Goal: Transaction & Acquisition: Obtain resource

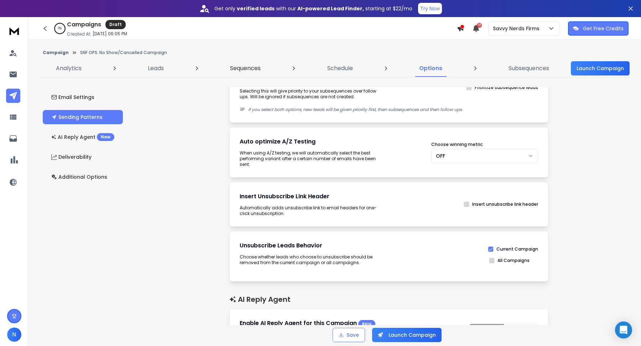
click at [251, 69] on p "Sequences" at bounding box center [245, 68] width 31 height 9
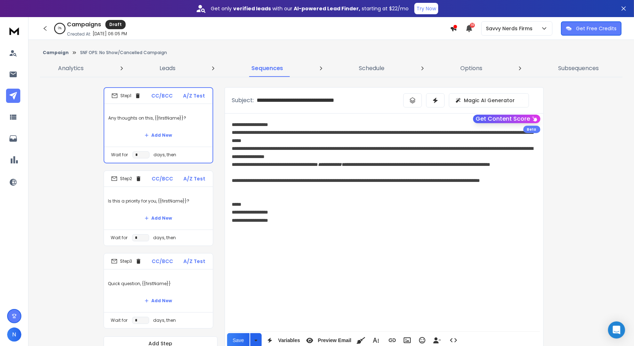
scroll to position [14, 0]
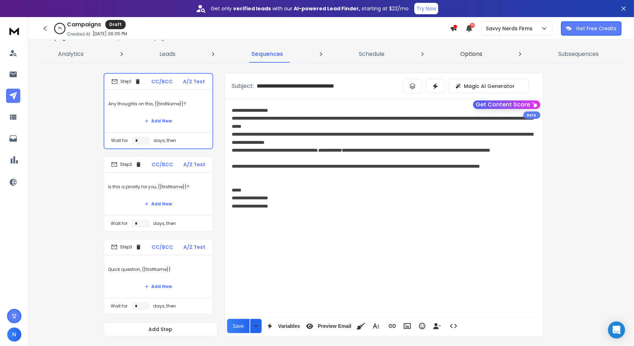
click at [462, 57] on p "Options" at bounding box center [471, 54] width 22 height 9
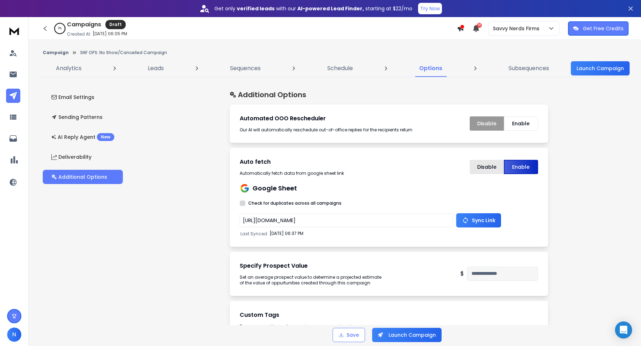
scroll to position [1251, 0]
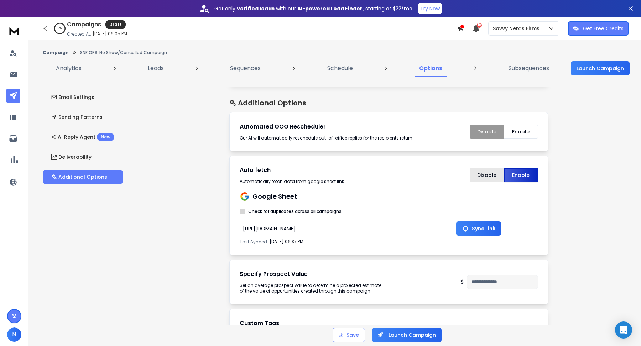
click at [483, 225] on p "Sync Link" at bounding box center [483, 228] width 23 height 7
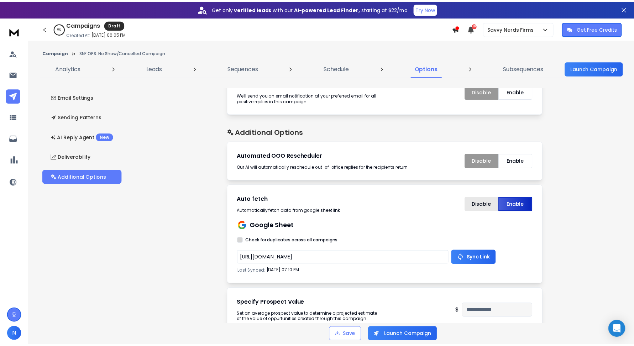
scroll to position [1221, 0]
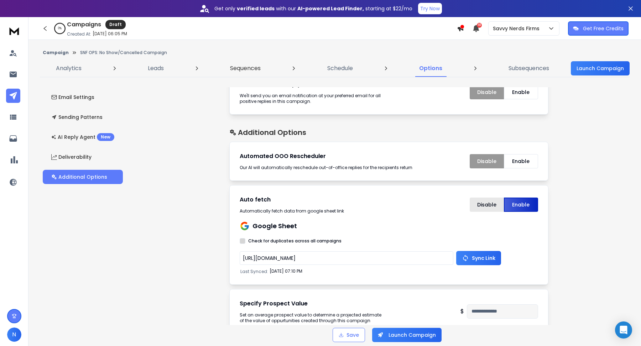
click at [249, 65] on p "Sequences" at bounding box center [245, 68] width 31 height 9
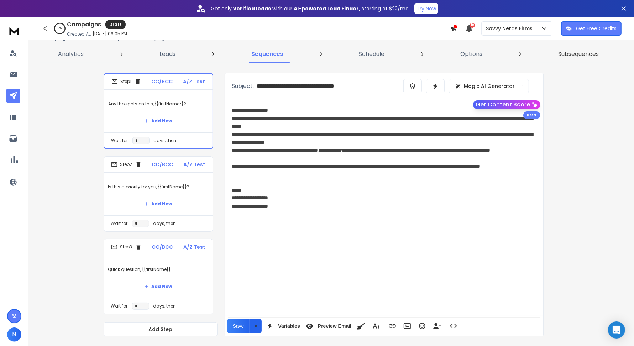
click at [568, 52] on p "Subsequences" at bounding box center [578, 54] width 41 height 9
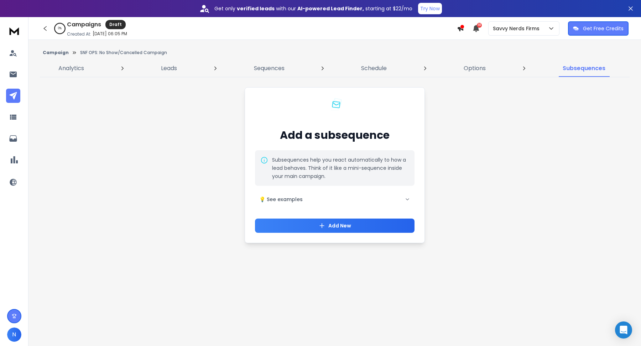
click at [196, 123] on div "Add a subsequence Subsequences help you react automatically to how a lead behav…" at bounding box center [335, 165] width 584 height 156
click at [260, 71] on p "Sequences" at bounding box center [269, 68] width 31 height 9
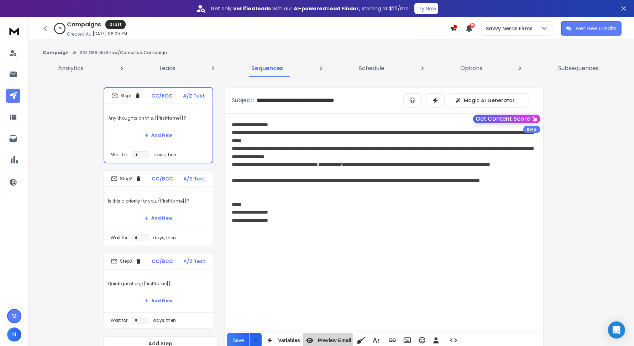
click at [320, 340] on span "Preview Email" at bounding box center [335, 341] width 36 height 6
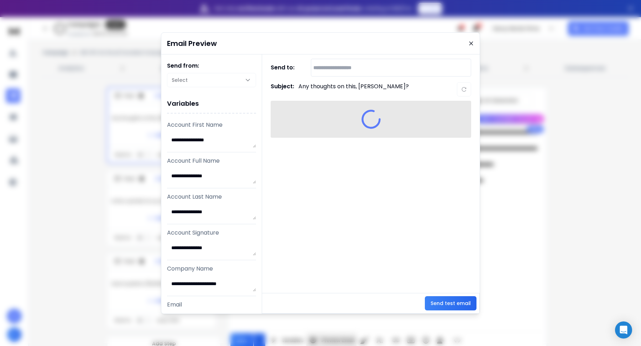
type textarea "**********"
type textarea "********"
type textarea "*****"
type textarea "**********"
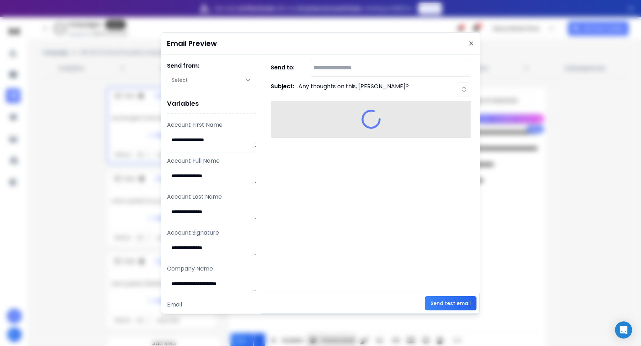
type textarea "**********"
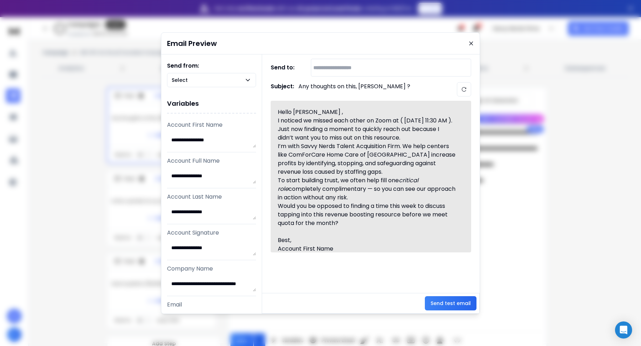
type textarea "******"
type textarea "**********"
type textarea "******"
type textarea "**********"
click at [471, 43] on icon at bounding box center [471, 43] width 4 height 4
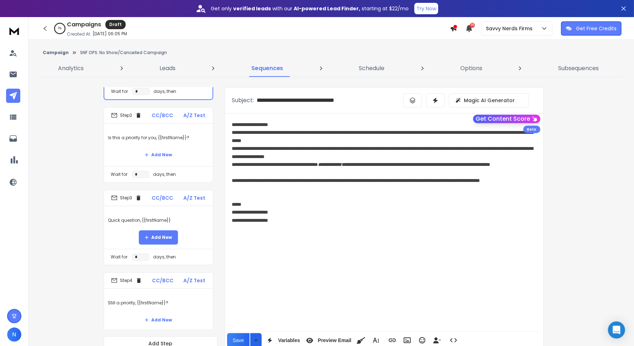
scroll to position [14, 0]
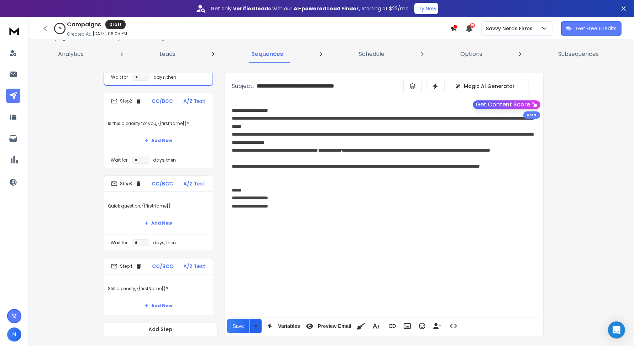
click at [157, 283] on p "Still a priority, {{firstName}}?" at bounding box center [158, 289] width 100 height 20
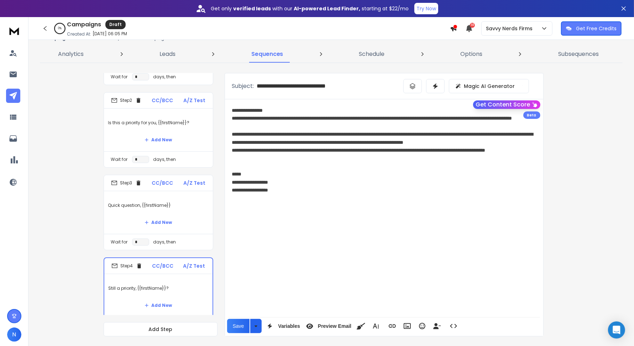
click at [171, 204] on p "Quick question, {{firstName}}" at bounding box center [158, 205] width 100 height 20
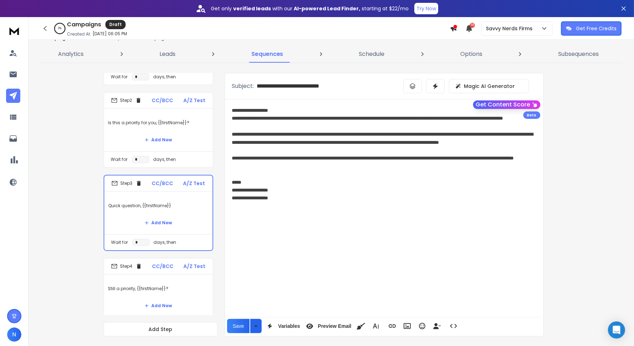
scroll to position [0, 0]
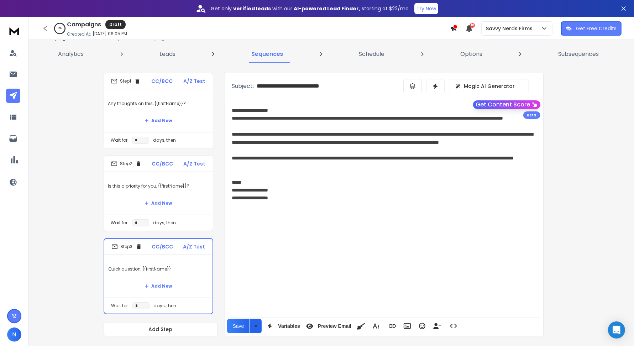
click at [179, 108] on p "Any thoughts on this, {{firstName}}?" at bounding box center [158, 104] width 100 height 20
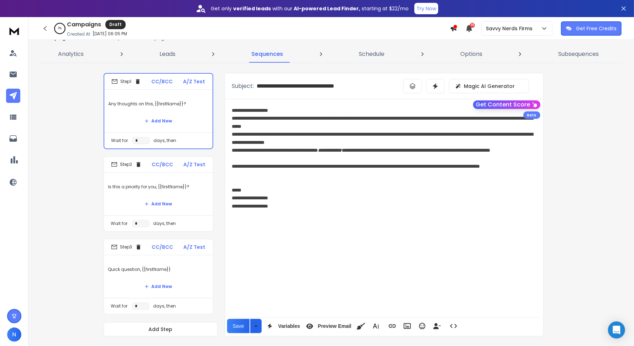
click at [181, 188] on p "Is this a priority for you, {{firstName}}?" at bounding box center [158, 187] width 100 height 20
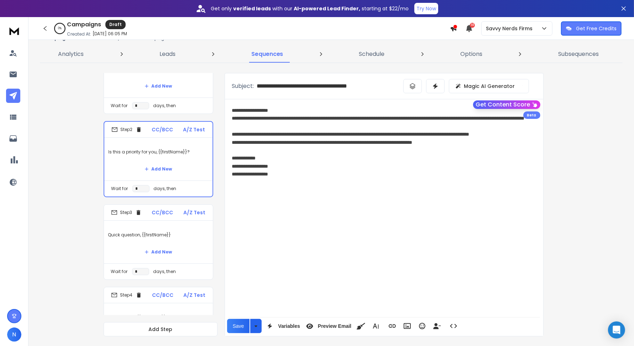
scroll to position [63, 0]
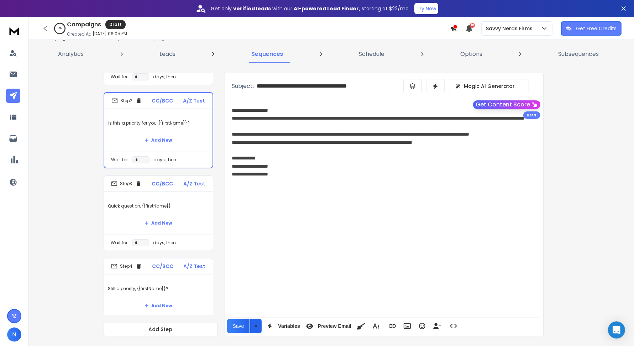
click at [187, 200] on p "Quick question, {{firstName}}" at bounding box center [158, 206] width 100 height 20
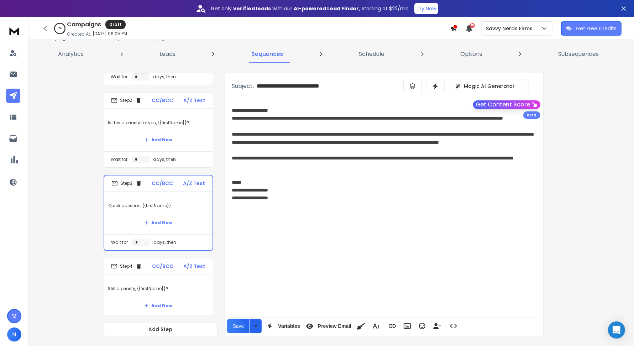
click at [186, 285] on p "Still a priority, {{firstName}}?" at bounding box center [158, 289] width 100 height 20
type input "**********"
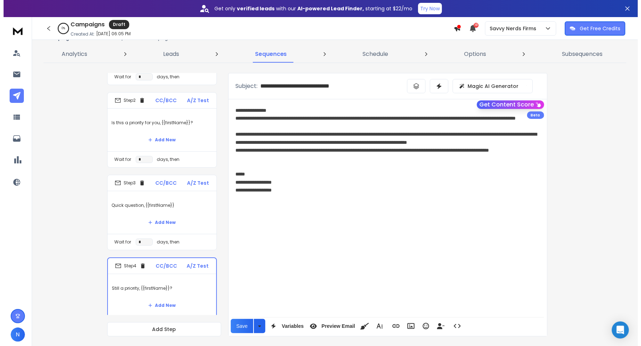
scroll to position [0, 0]
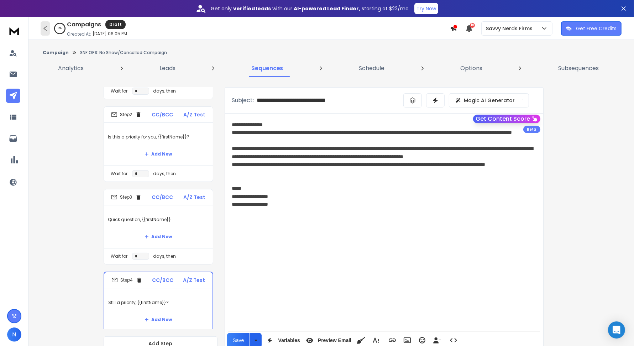
click at [42, 27] on icon at bounding box center [45, 28] width 6 height 6
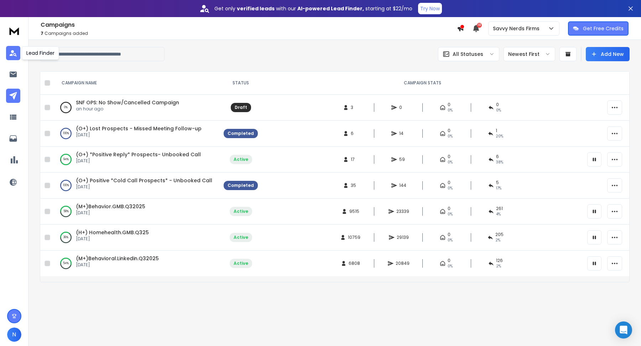
click at [19, 52] on link at bounding box center [13, 53] width 14 height 14
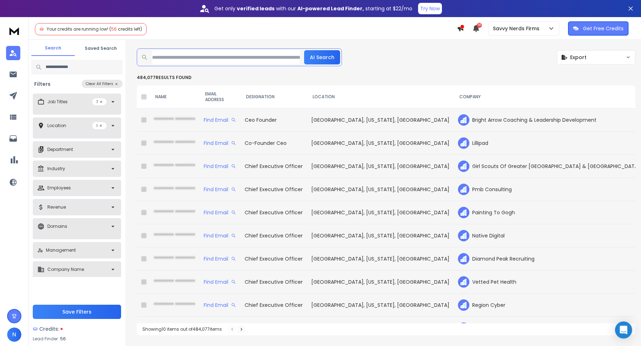
click at [53, 167] on p "Industry" at bounding box center [56, 169] width 18 height 6
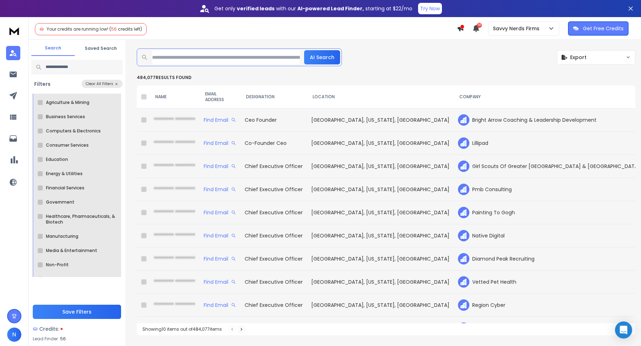
scroll to position [88, 0]
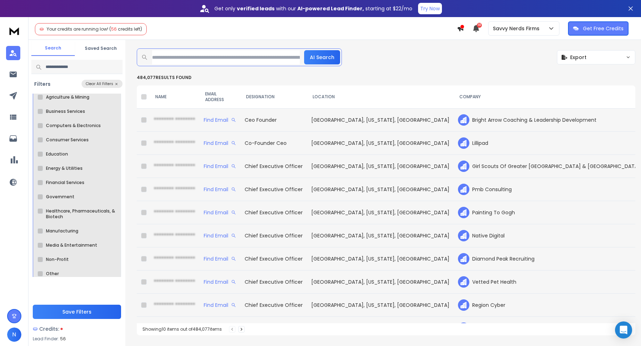
click at [43, 209] on div "Healthcare, Pharmaceuticals, & Biotech" at bounding box center [76, 213] width 79 height 11
click at [41, 209] on Biotech "Healthcare, Pharmaceuticals, & Biotech" at bounding box center [40, 211] width 6 height 6
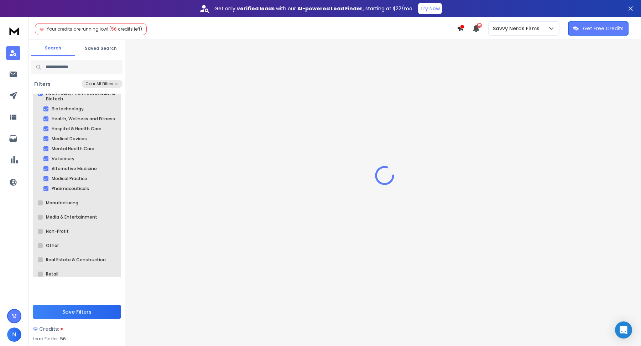
scroll to position [207, 0]
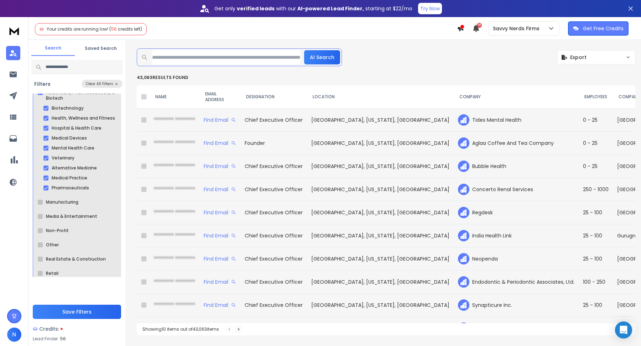
click at [52, 186] on label "Pharmaceuticals" at bounding box center [70, 188] width 37 height 6
click at [49, 186] on button "Pharmaceuticals" at bounding box center [46, 188] width 6 height 6
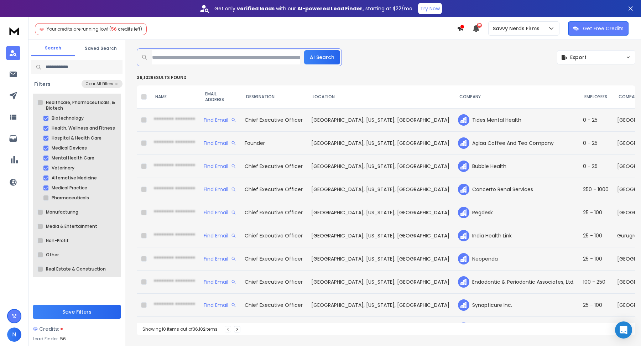
scroll to position [194, 0]
click at [53, 150] on label "Medical Devices" at bounding box center [69, 150] width 35 height 6
click at [49, 150] on Devices "Medical Devices" at bounding box center [46, 150] width 6 height 6
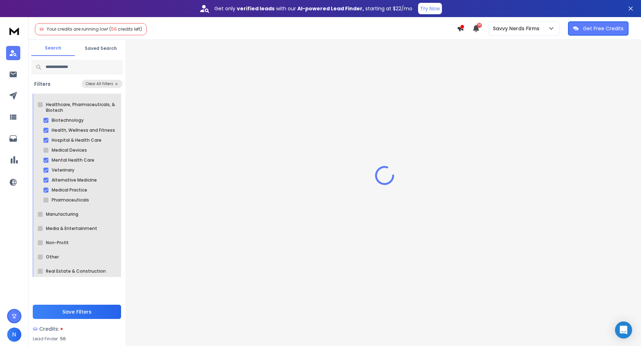
click at [64, 121] on label "Biotechnology" at bounding box center [68, 120] width 32 height 6
click at [49, 121] on button "Biotechnology" at bounding box center [46, 120] width 6 height 6
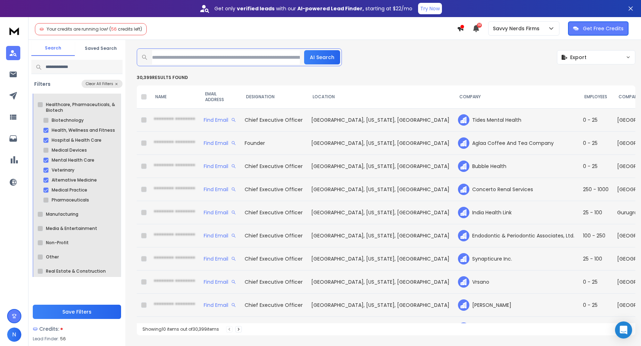
click at [116, 72] on input at bounding box center [76, 67] width 91 height 14
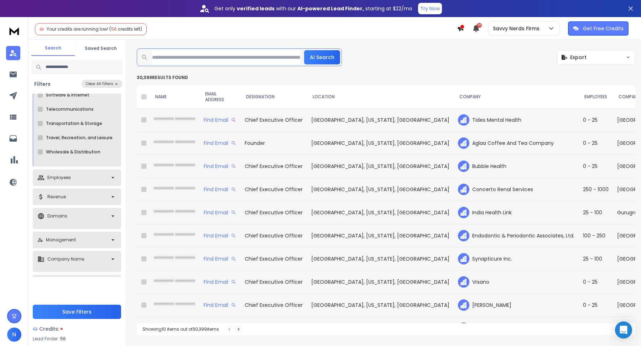
scroll to position [415, 0]
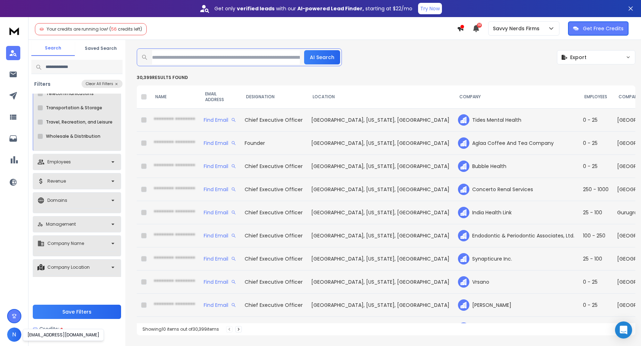
click at [14, 335] on span "N" at bounding box center [14, 335] width 14 height 14
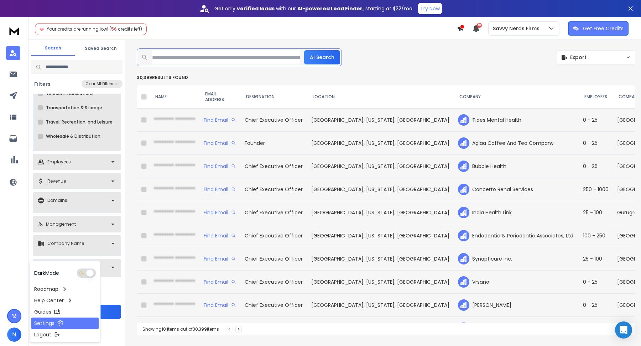
click at [48, 320] on p "Settings" at bounding box center [44, 323] width 20 height 7
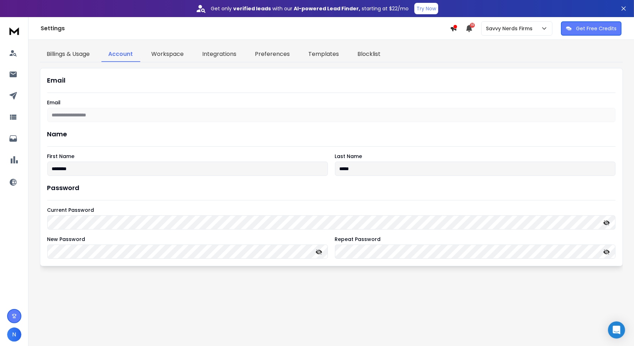
click at [80, 57] on link "Billings & Usage" at bounding box center [68, 54] width 57 height 15
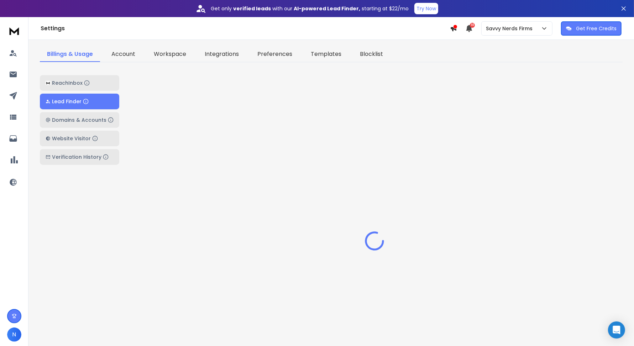
click at [63, 100] on button "Lead Finder" at bounding box center [79, 102] width 79 height 16
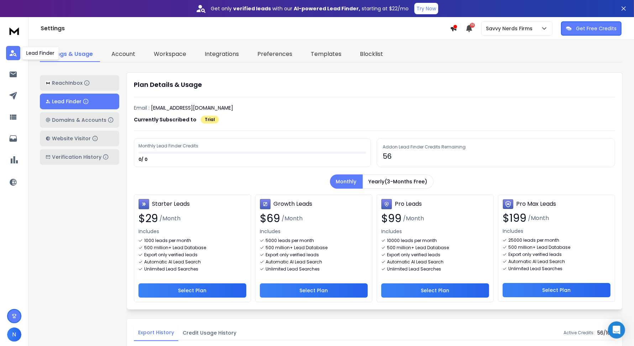
click at [15, 58] on link at bounding box center [13, 53] width 14 height 14
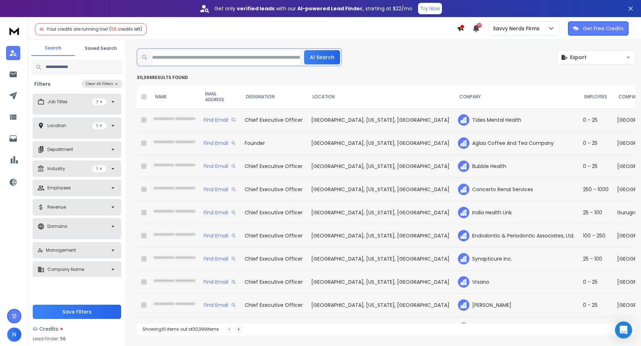
click at [79, 122] on div "Location 1" at bounding box center [76, 125] width 79 height 7
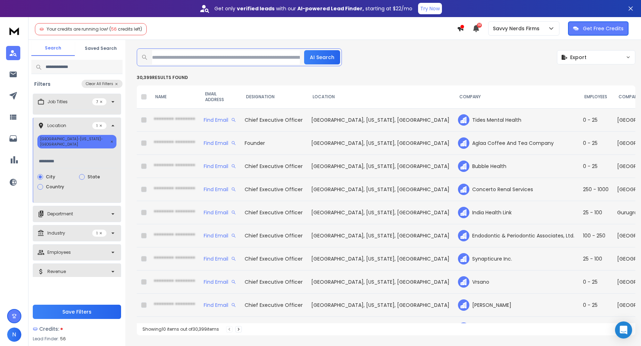
click at [111, 141] on icon at bounding box center [112, 142] width 2 height 2
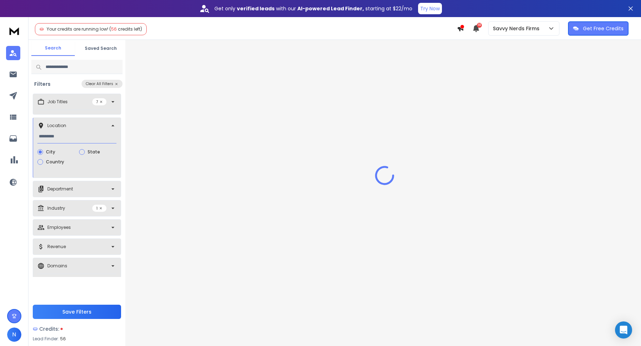
click at [51, 137] on input at bounding box center [76, 136] width 79 height 14
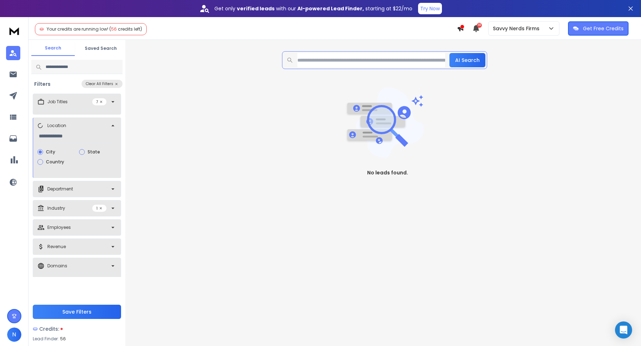
click at [53, 161] on label "Country" at bounding box center [55, 162] width 18 height 6
click at [43, 161] on button "Country" at bounding box center [40, 162] width 6 height 6
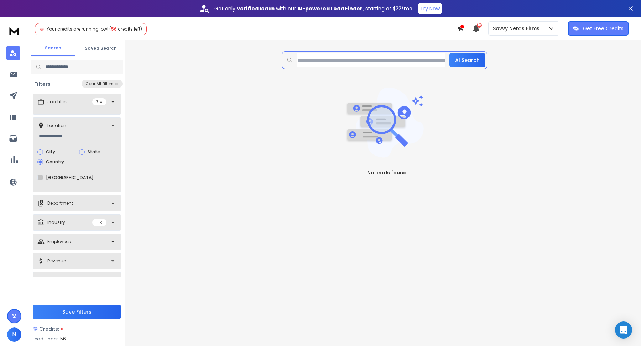
click at [59, 137] on input "**********" at bounding box center [76, 136] width 79 height 14
click at [78, 137] on input "**********" at bounding box center [76, 136] width 79 height 14
type input "*"
click at [41, 175] on States "[GEOGRAPHIC_DATA]" at bounding box center [40, 178] width 6 height 6
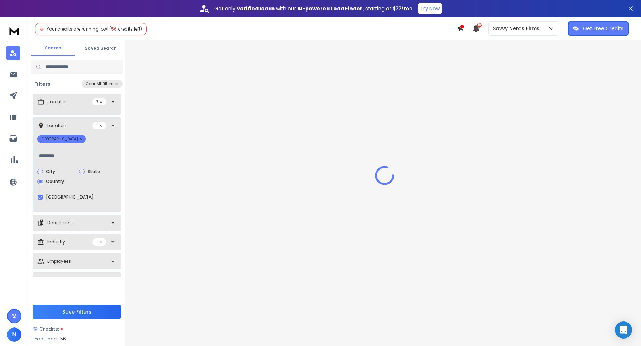
click at [99, 313] on button "Save Filters" at bounding box center [77, 312] width 88 height 14
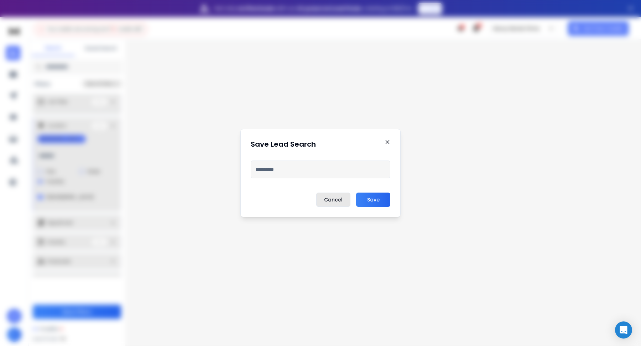
click at [332, 199] on button "Cancel" at bounding box center [333, 200] width 34 height 14
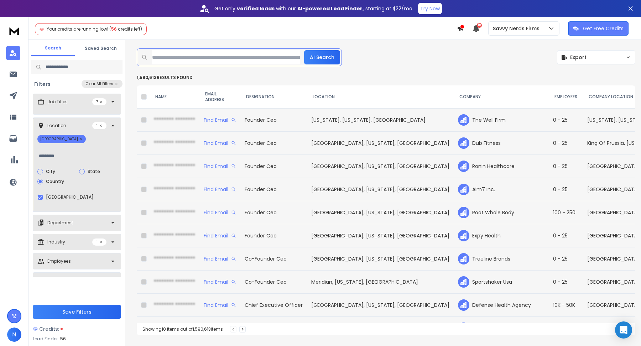
click at [68, 106] on div "Job Titles 7" at bounding box center [77, 104] width 88 height 21
click at [109, 100] on icon at bounding box center [112, 101] width 7 height 7
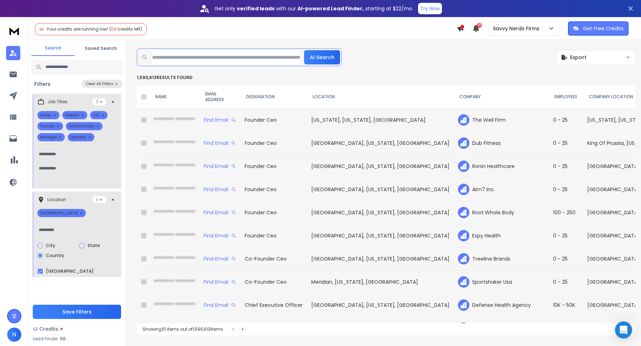
click at [86, 137] on p "Operator" at bounding box center [81, 137] width 27 height 8
click at [59, 138] on icon at bounding box center [60, 138] width 4 height 4
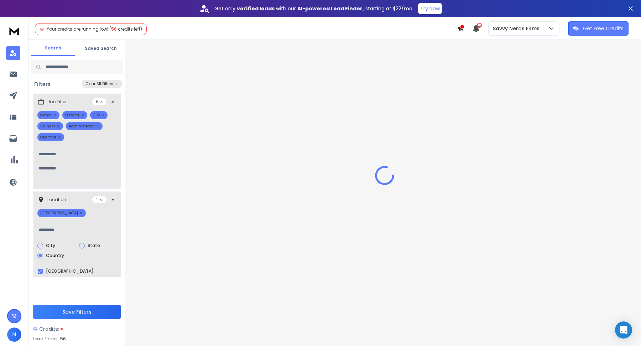
click at [60, 137] on icon at bounding box center [60, 138] width 4 height 4
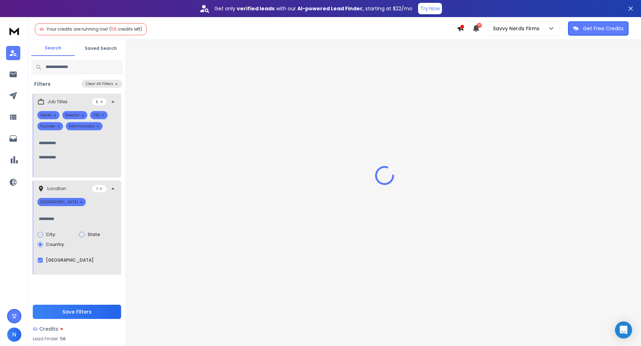
click at [96, 126] on icon at bounding box center [98, 127] width 4 height 4
click at [82, 114] on icon at bounding box center [83, 116] width 4 height 4
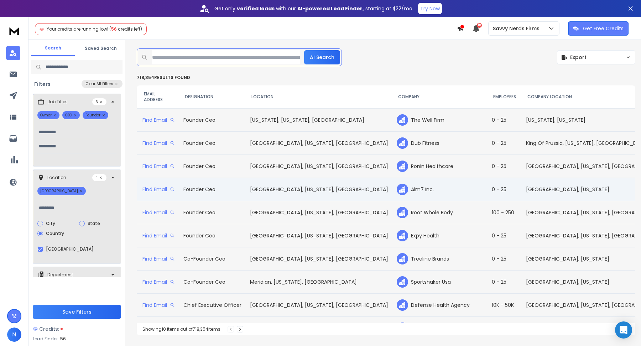
scroll to position [20, 61]
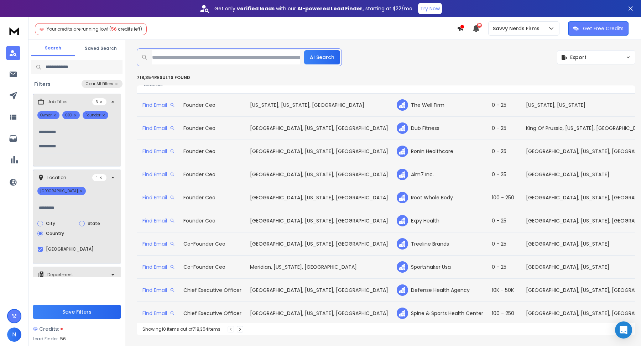
click at [242, 329] on icon at bounding box center [240, 329] width 6 height 6
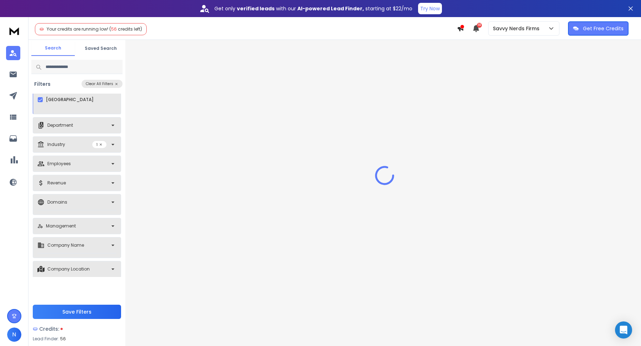
scroll to position [151, 0]
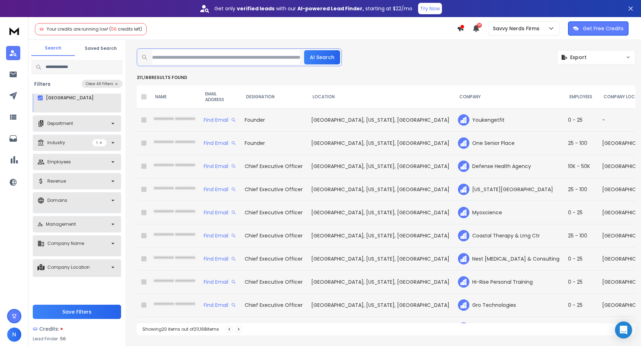
click at [75, 141] on div "Industry 1" at bounding box center [76, 142] width 79 height 7
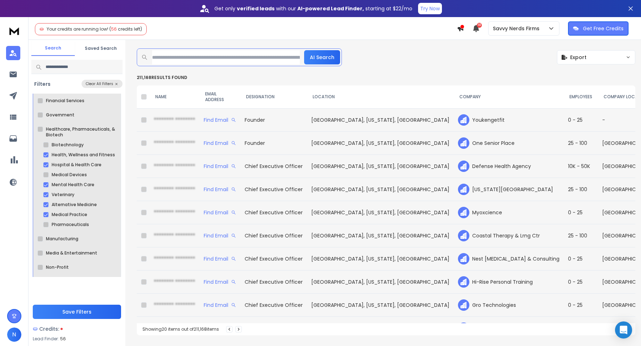
scroll to position [300, 0]
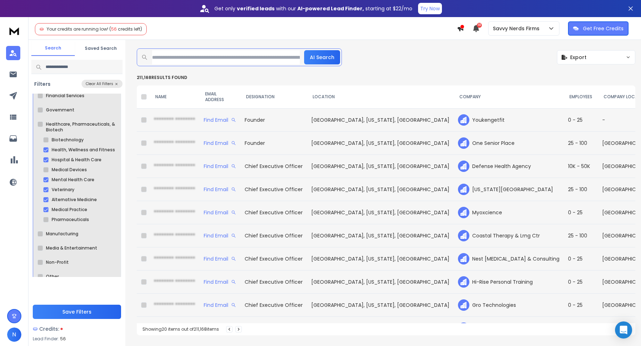
click at [48, 188] on button "Veterinary" at bounding box center [46, 190] width 6 height 6
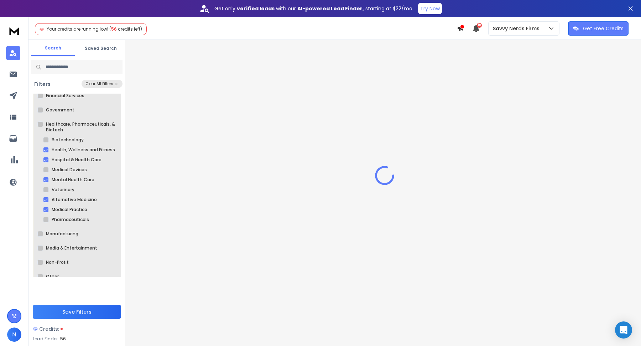
click at [45, 200] on Medicine "Alternative Medicine" at bounding box center [46, 200] width 6 height 6
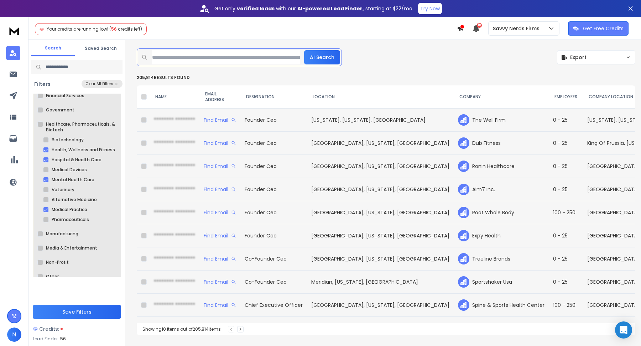
click at [88, 304] on div "Search Saved Search Filters Clear All Filters Job Titles 3 Owner CEO Founder Lo…" at bounding box center [76, 193] width 97 height 306
click at [92, 312] on button "Save Filters" at bounding box center [77, 312] width 88 height 14
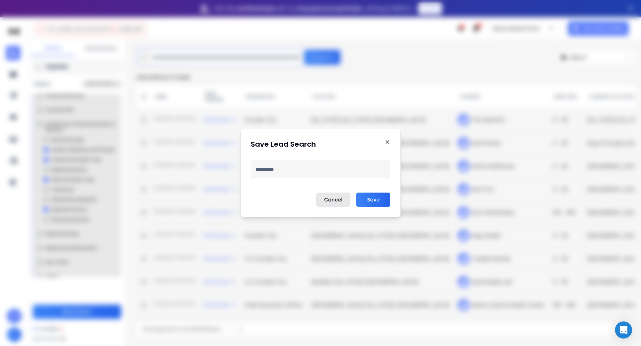
click at [338, 196] on button "Cancel" at bounding box center [333, 200] width 34 height 14
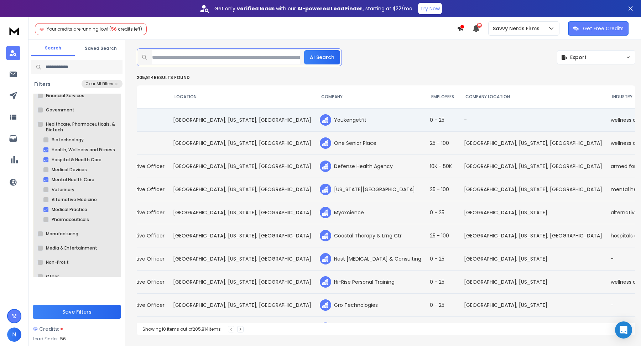
scroll to position [0, 156]
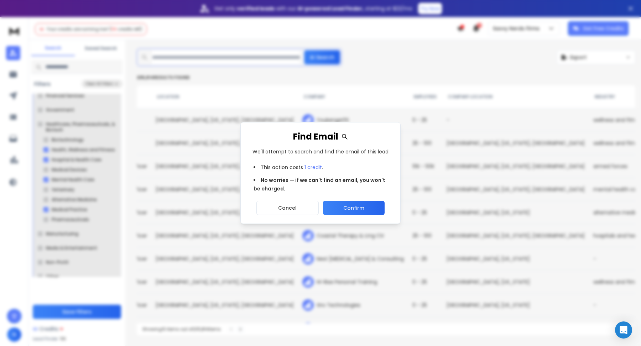
click at [345, 209] on button "Confirm" at bounding box center [354, 208] width 62 height 14
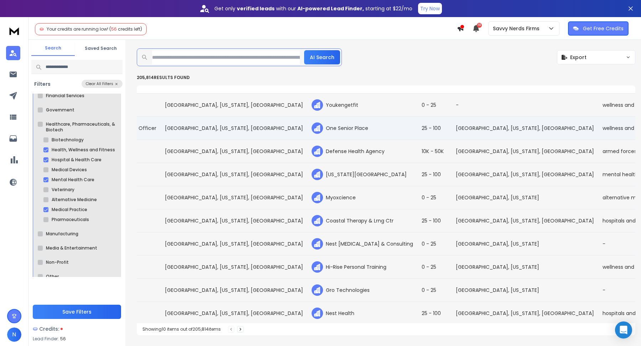
scroll to position [20, 308]
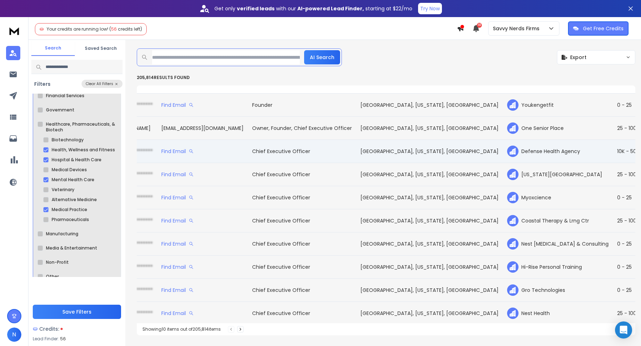
scroll to position [20, 0]
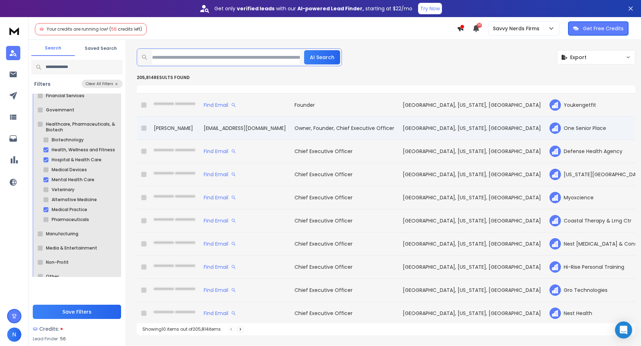
click at [144, 125] on button "button" at bounding box center [144, 128] width 6 height 6
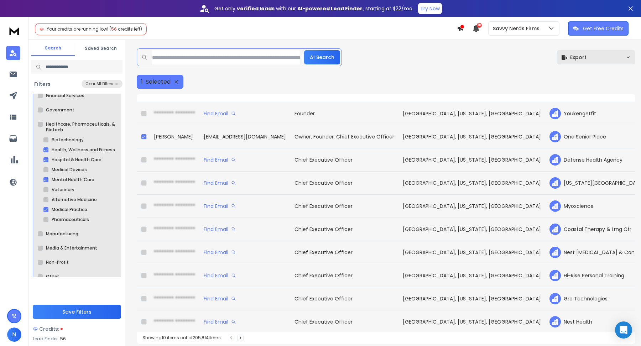
click at [594, 62] on button "Export" at bounding box center [596, 57] width 78 height 14
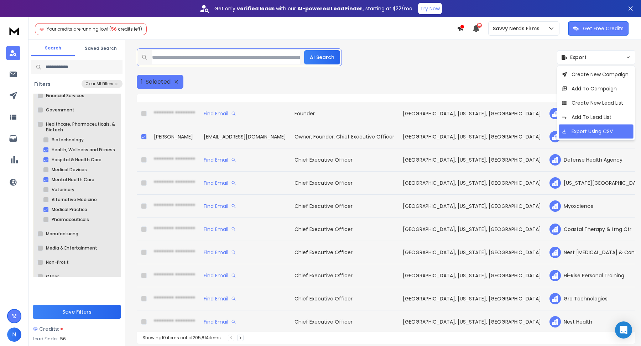
click at [584, 128] on p "Export Using CSV" at bounding box center [592, 131] width 44 height 10
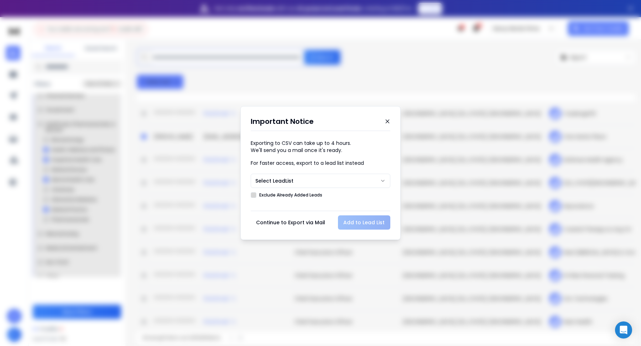
click at [276, 174] on button "Select LeadList" at bounding box center [321, 181] width 140 height 14
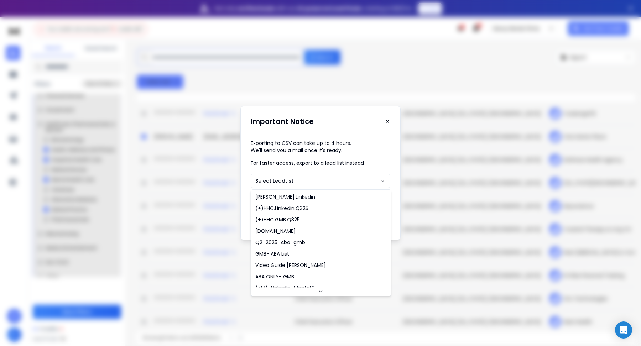
click at [278, 176] on button "Select LeadList" at bounding box center [321, 181] width 140 height 14
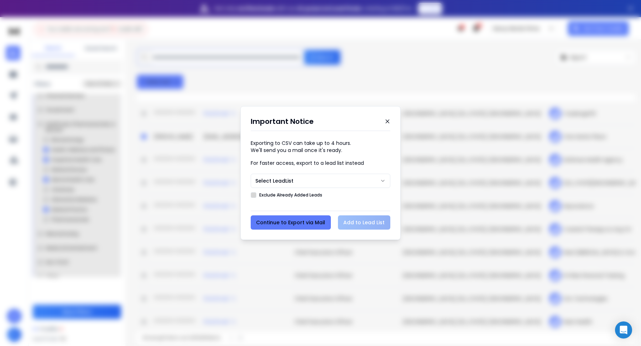
click at [310, 224] on p "Continue to Export via Mail" at bounding box center [291, 222] width 80 height 14
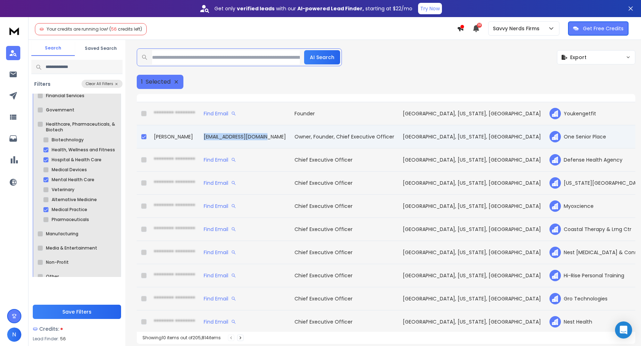
drag, startPoint x: 268, startPoint y: 130, endPoint x: 203, endPoint y: 132, distance: 65.9
click at [203, 132] on td "[EMAIL_ADDRESS][DOMAIN_NAME]" at bounding box center [244, 136] width 91 height 23
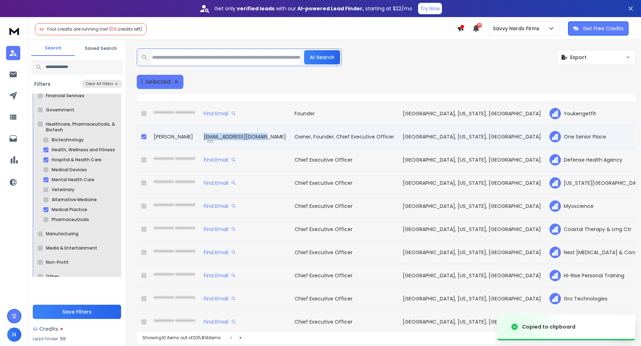
copy div "[EMAIL_ADDRESS][DOMAIN_NAME]"
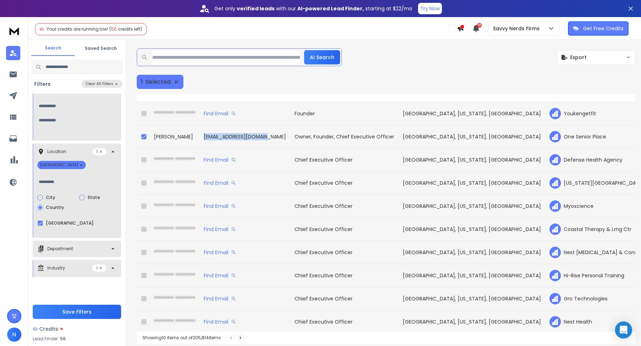
scroll to position [0, 0]
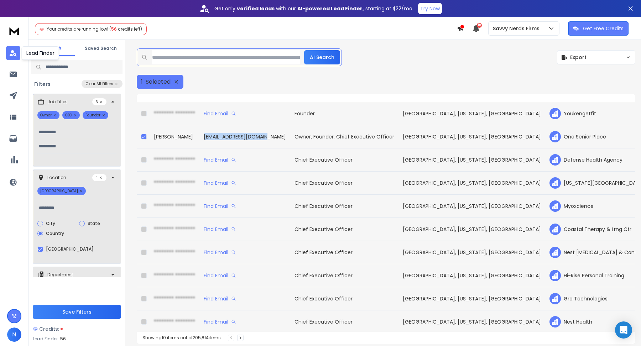
click at [18, 50] on link at bounding box center [13, 53] width 14 height 14
click at [12, 73] on icon at bounding box center [13, 75] width 7 height 6
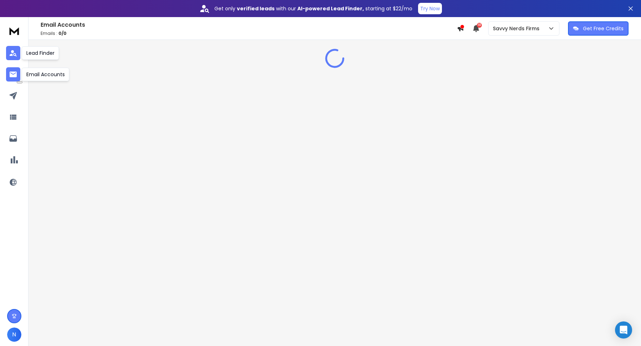
click at [12, 52] on circle at bounding box center [12, 51] width 3 height 3
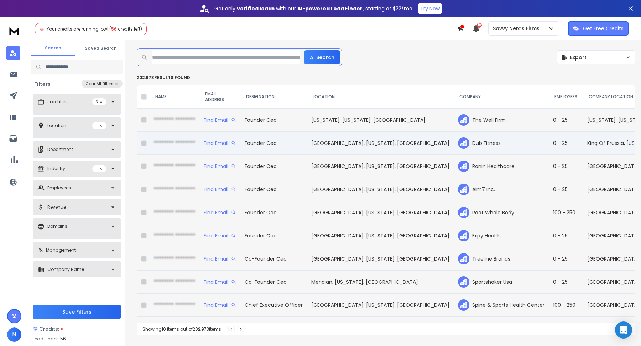
scroll to position [20, 0]
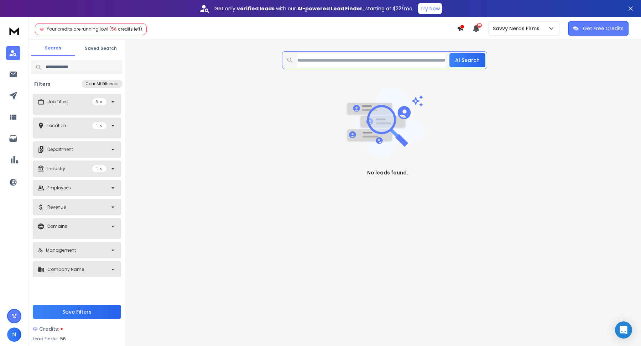
click at [318, 64] on textarea at bounding box center [371, 60] width 148 height 14
paste textarea "**********"
type textarea "**********"
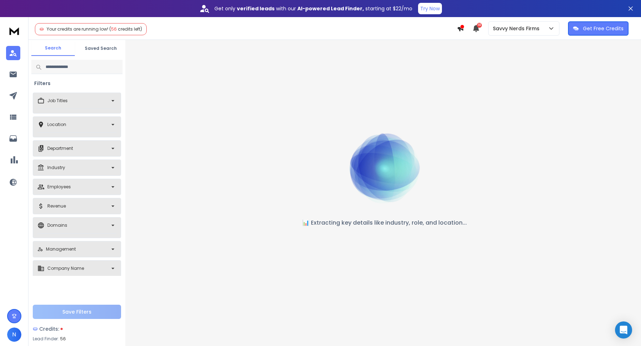
type input "***"
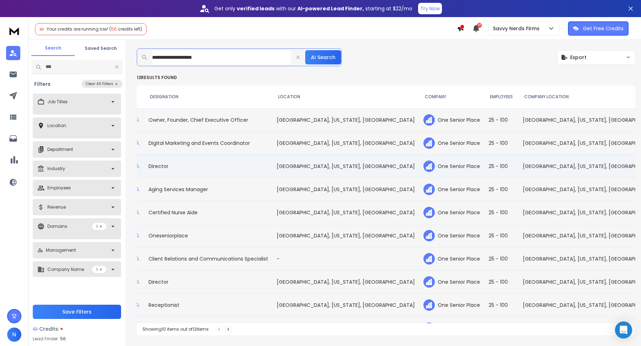
scroll to position [0, 0]
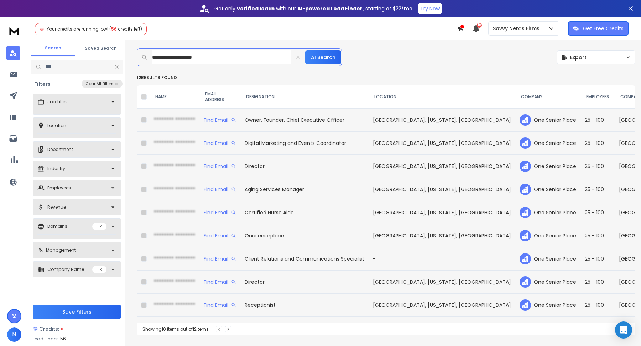
click at [300, 56] on icon at bounding box center [298, 57] width 6 height 6
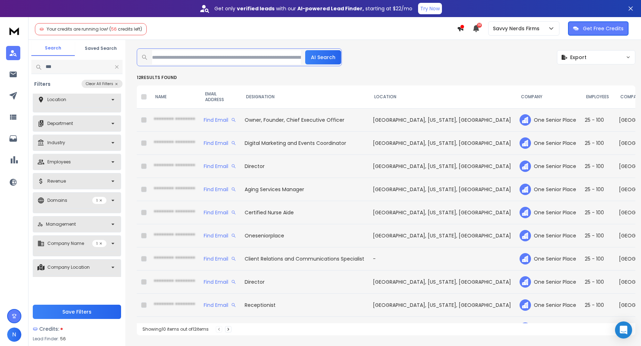
click at [239, 58] on textarea at bounding box center [226, 57] width 149 height 14
type textarea "**********"
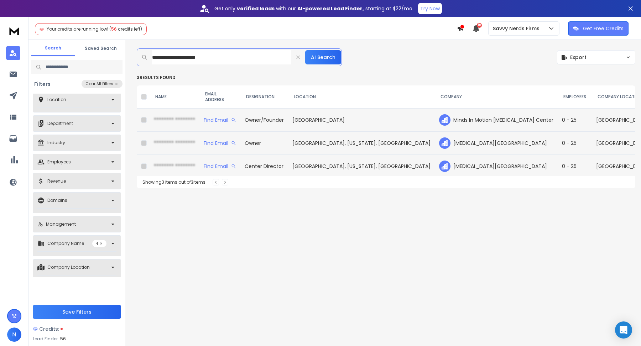
click at [231, 58] on textarea "**********" at bounding box center [221, 57] width 139 height 14
type textarea "**********"
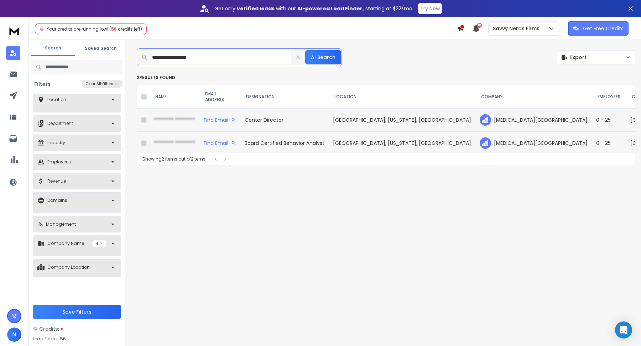
click at [222, 57] on textarea "**********" at bounding box center [221, 57] width 139 height 14
type textarea "**********"
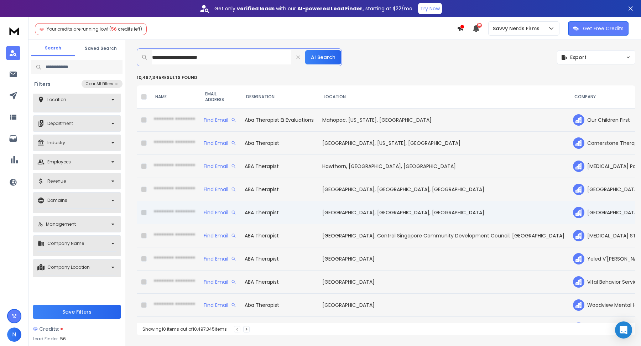
scroll to position [20, 0]
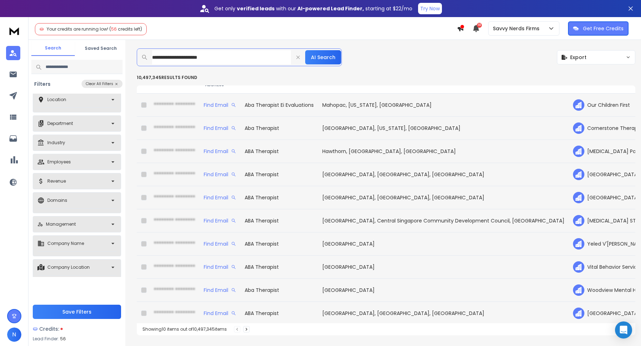
drag, startPoint x: 237, startPoint y: 59, endPoint x: 185, endPoint y: 58, distance: 51.3
click at [185, 58] on textarea "**********" at bounding box center [221, 57] width 139 height 14
type textarea "**********"
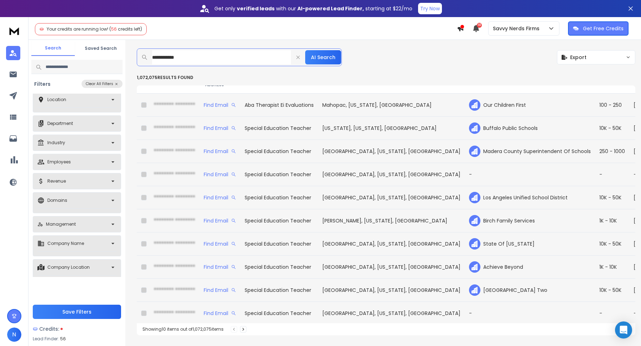
click at [296, 57] on icon at bounding box center [298, 57] width 6 height 6
click at [54, 331] on span "Credits:" at bounding box center [49, 328] width 20 height 7
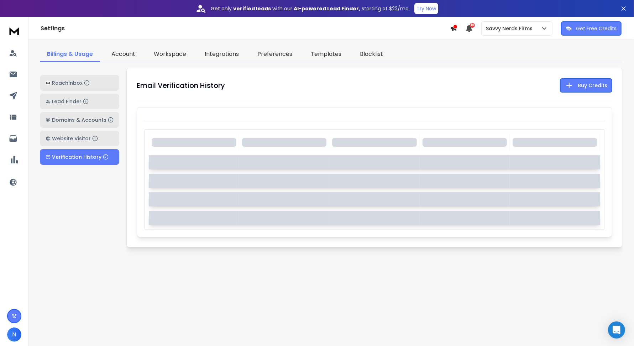
click at [80, 158] on button "Verification History" at bounding box center [79, 157] width 79 height 16
